Goal: Communication & Community: Answer question/provide support

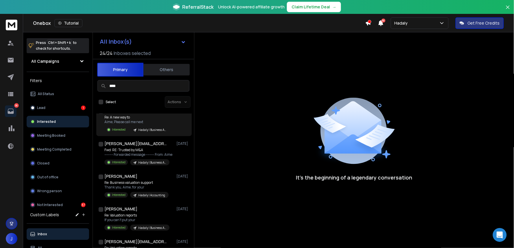
scroll to position [109, 0]
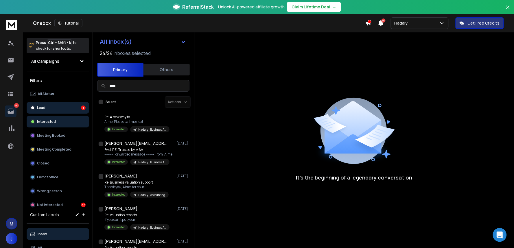
click at [70, 106] on button "Lead 1" at bounding box center [58, 108] width 62 height 12
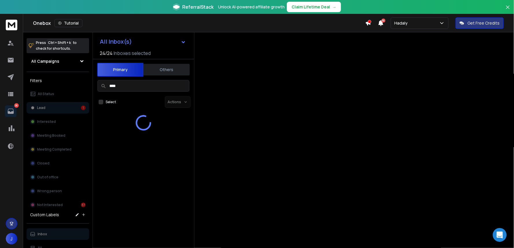
scroll to position [0, 0]
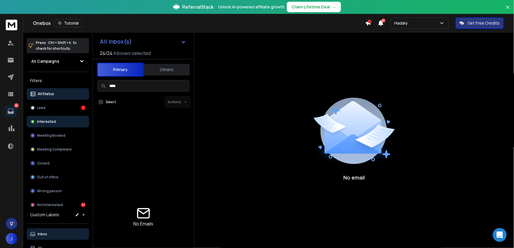
click at [70, 92] on button "All Status" at bounding box center [58, 94] width 62 height 12
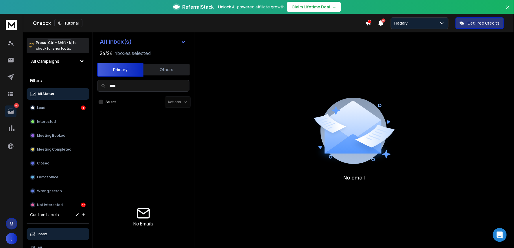
click at [441, 23] on div "Hadaly" at bounding box center [420, 23] width 50 height 6
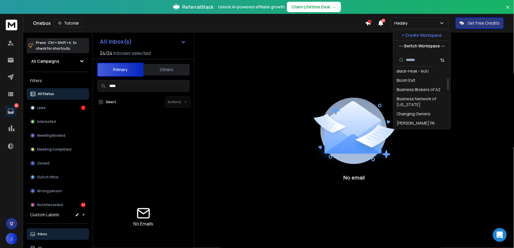
scroll to position [44, 0]
click at [420, 107] on div "Changing Owners" at bounding box center [414, 110] width 34 height 6
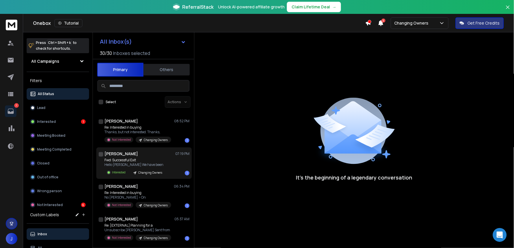
click at [159, 160] on p "Fwd: Successful Exit" at bounding box center [134, 160] width 61 height 5
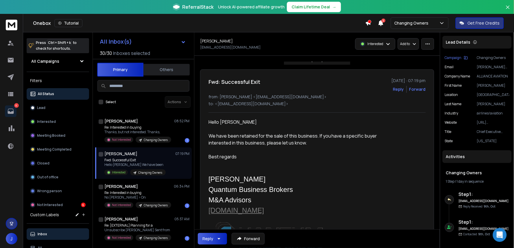
scroll to position [10, 0]
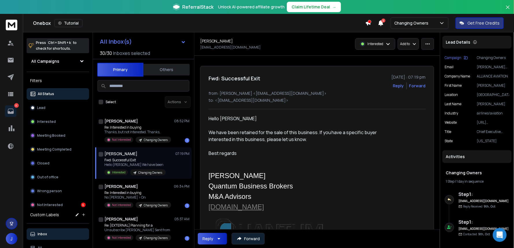
click at [252, 238] on button "Forward" at bounding box center [248, 239] width 33 height 12
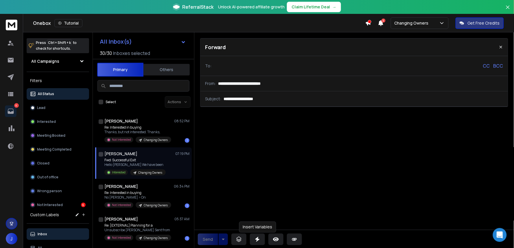
scroll to position [0, 0]
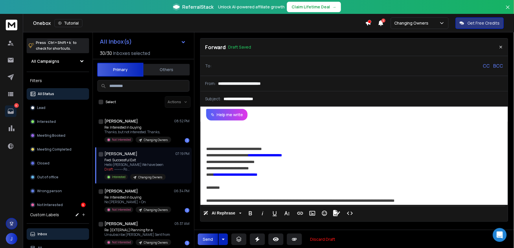
click at [276, 67] on div at bounding box center [347, 66] width 267 height 10
click at [218, 64] on input at bounding box center [234, 66] width 41 height 10
paste input "**********"
type input "**********"
click at [209, 238] on button "Send" at bounding box center [208, 240] width 20 height 12
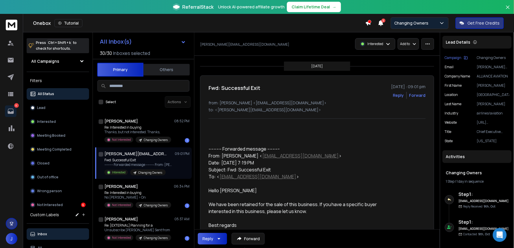
click at [413, 19] on button "Changing Owners" at bounding box center [420, 23] width 58 height 12
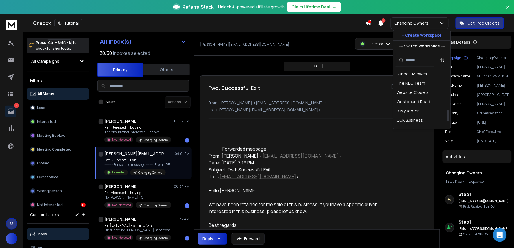
scroll to position [207, 0]
click at [413, 89] on div "Website Closers" at bounding box center [413, 92] width 32 height 6
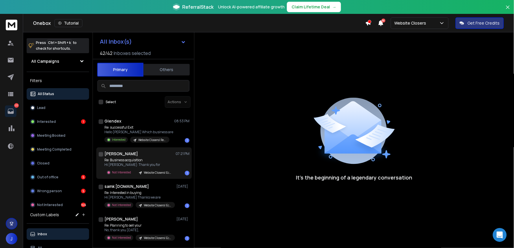
click at [157, 161] on p "Re: Business acquisition" at bounding box center [138, 160] width 69 height 5
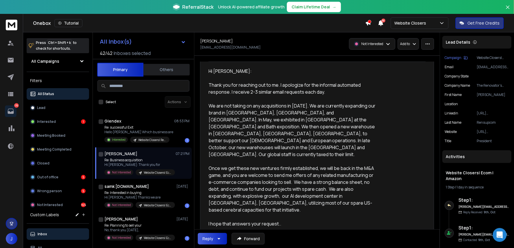
scroll to position [69, 0]
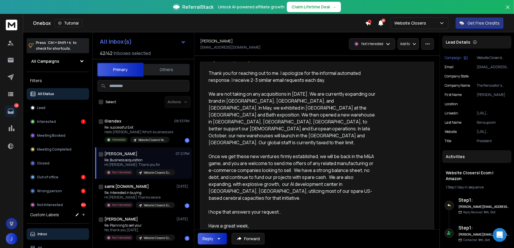
click at [173, 158] on p "Re: Business acquisition" at bounding box center [138, 160] width 69 height 5
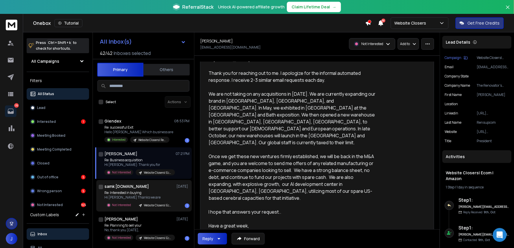
click at [157, 195] on p "Hi [PERSON_NAME] Thanks we are" at bounding box center [138, 197] width 69 height 5
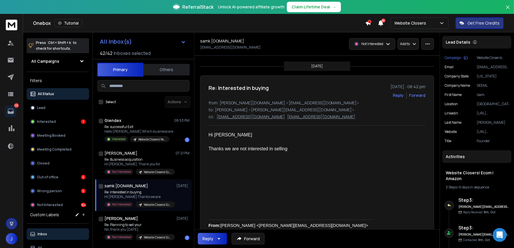
scroll to position [0, 0]
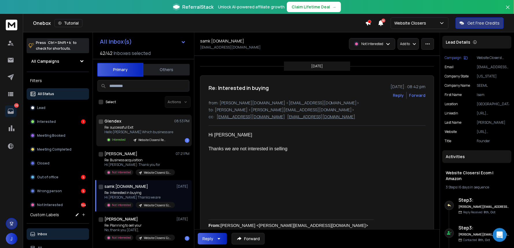
click at [154, 131] on p "Hello [PERSON_NAME] Which business are" at bounding box center [138, 132] width 69 height 5
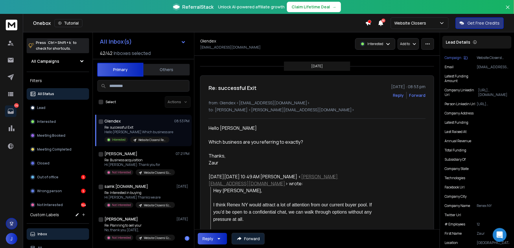
click at [258, 237] on button "Forward" at bounding box center [248, 239] width 33 height 12
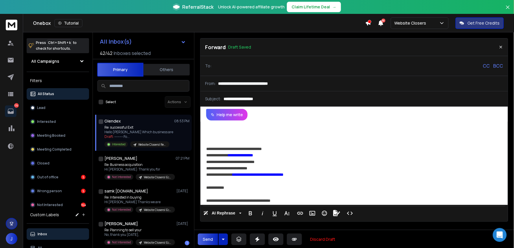
click at [295, 65] on div at bounding box center [347, 66] width 267 height 10
click at [239, 63] on input at bounding box center [234, 66] width 41 height 10
paste input "**********"
type input "**********"
click at [205, 241] on button "Send" at bounding box center [208, 240] width 20 height 12
